Goal: Navigation & Orientation: Find specific page/section

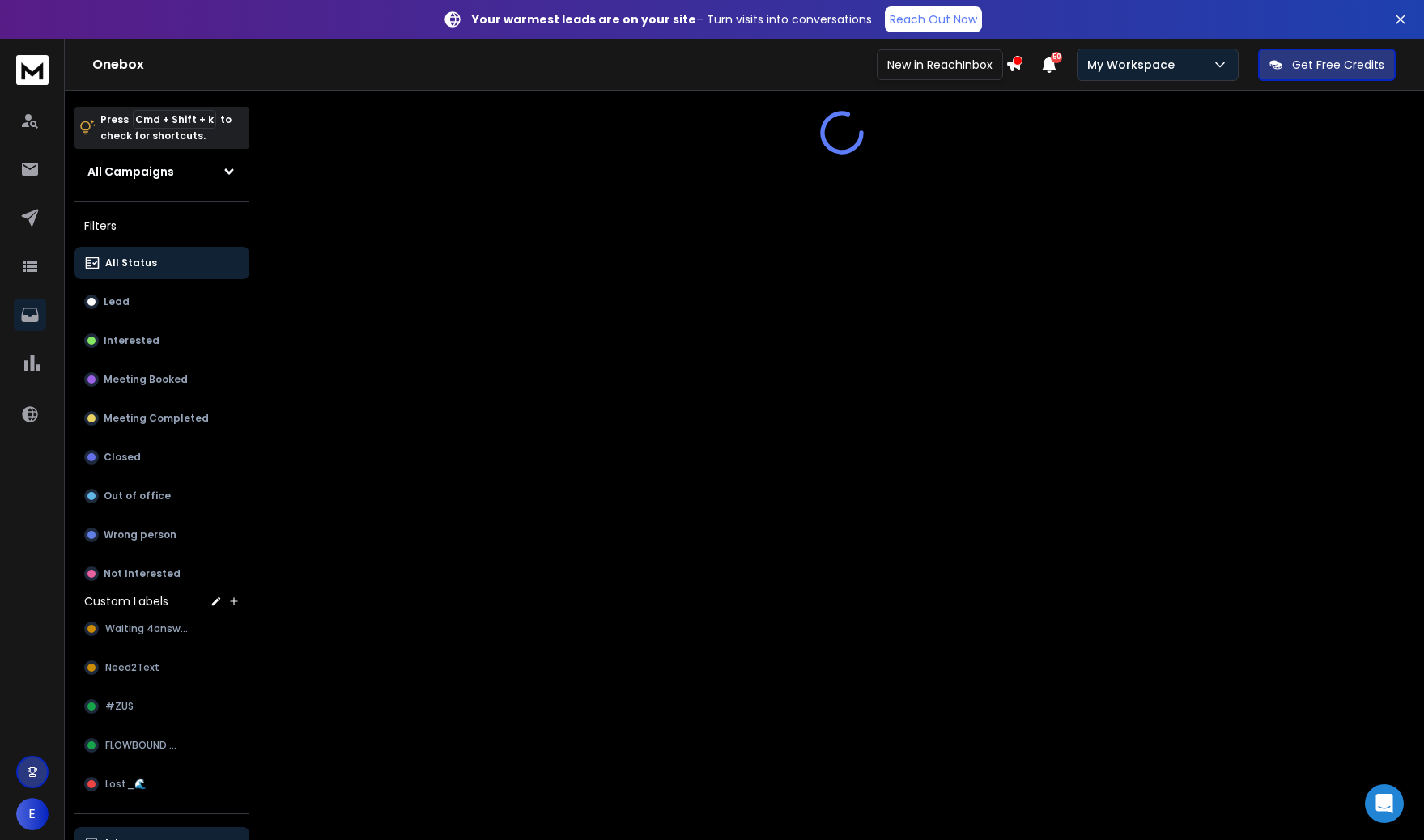
click at [1141, 70] on p "My Workspace" at bounding box center [1133, 65] width 94 height 16
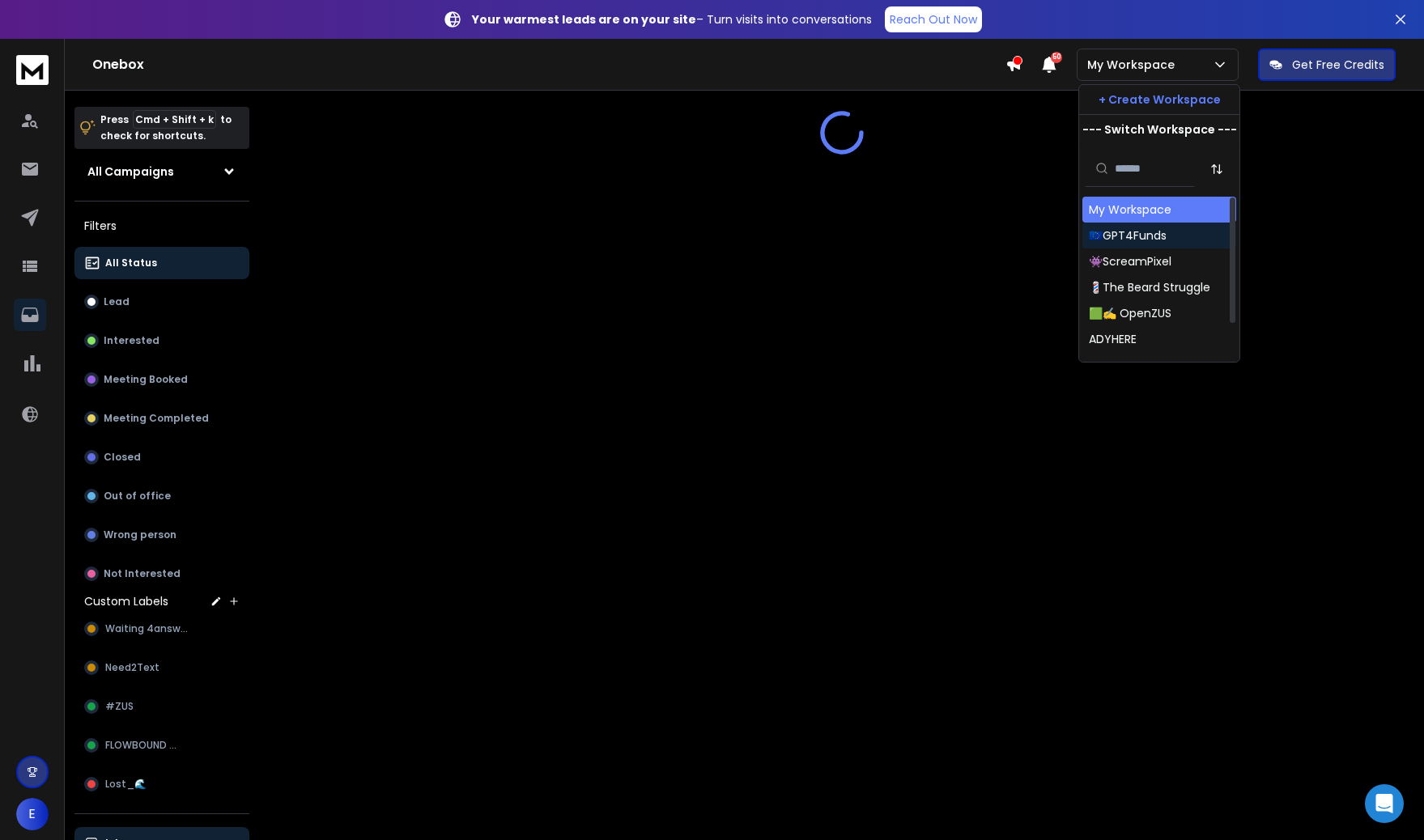
click at [1159, 237] on div "🇪🇺GPT4Funds" at bounding box center [1127, 235] width 77 height 16
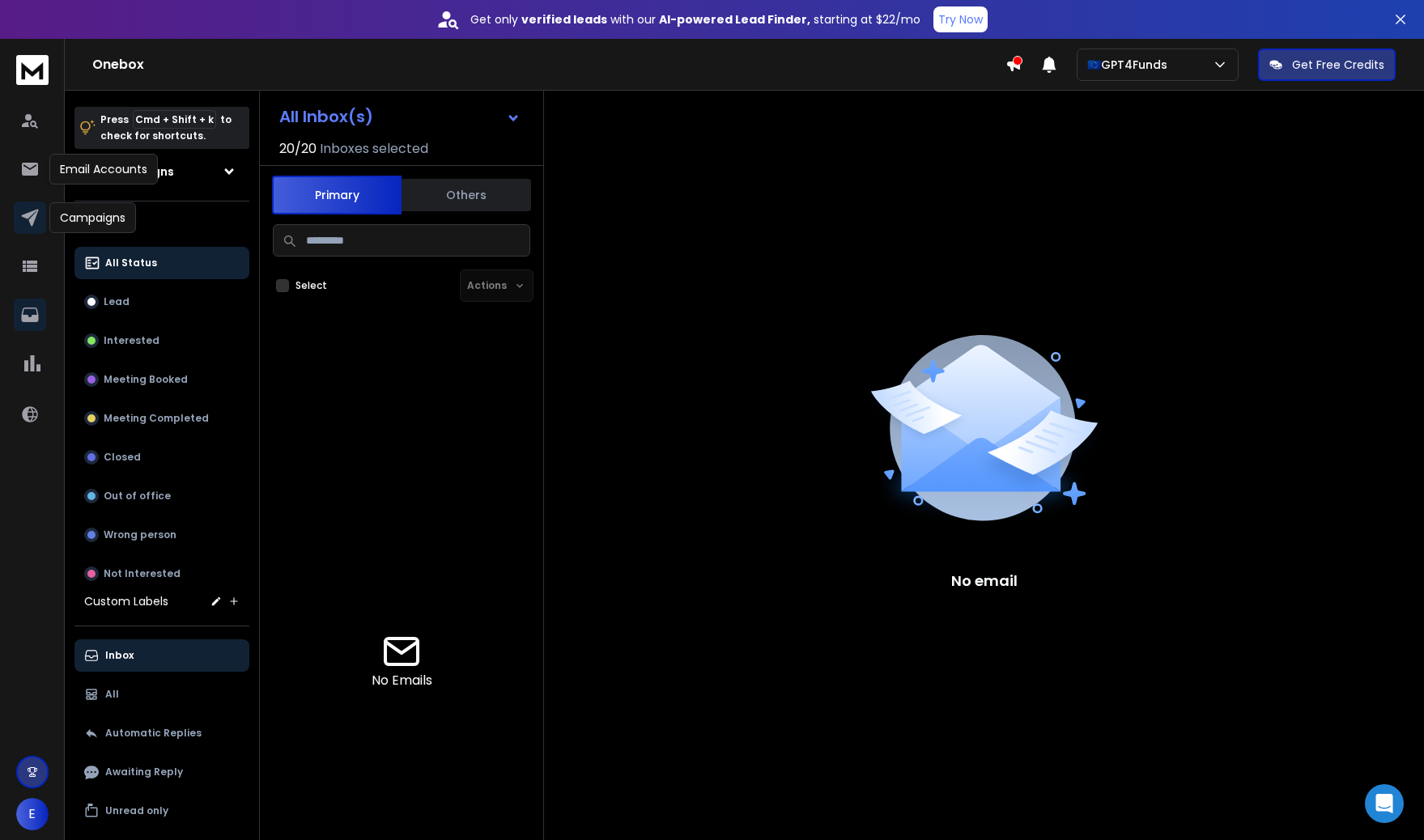
click at [41, 215] on link at bounding box center [30, 218] width 33 height 33
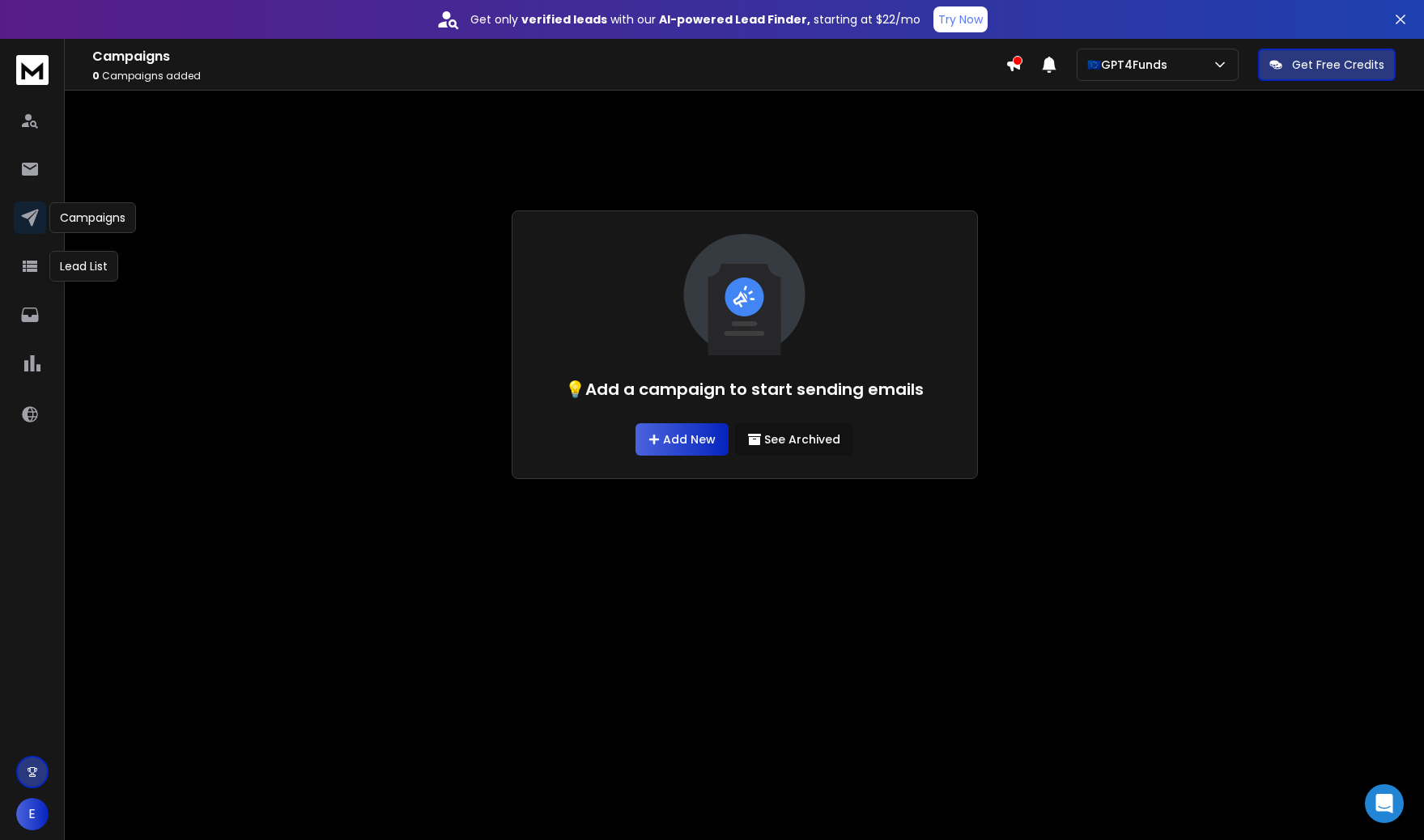
click at [38, 197] on div at bounding box center [32, 271] width 37 height 333
click at [44, 174] on link at bounding box center [30, 169] width 33 height 33
